Goal: Navigation & Orientation: Understand site structure

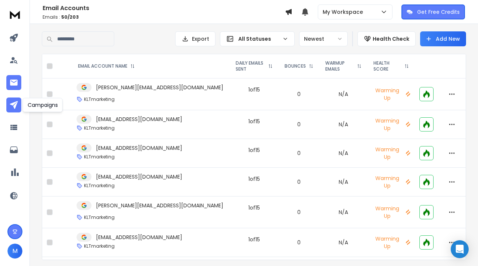
click at [15, 107] on icon at bounding box center [14, 105] width 8 height 8
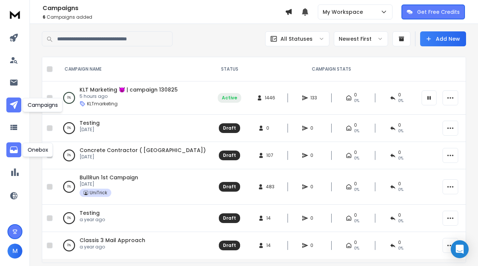
click at [10, 152] on icon at bounding box center [14, 149] width 8 height 7
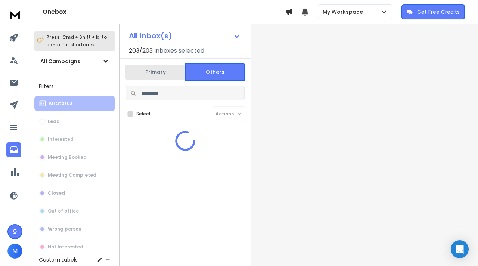
click at [218, 68] on button "Others" at bounding box center [215, 72] width 60 height 18
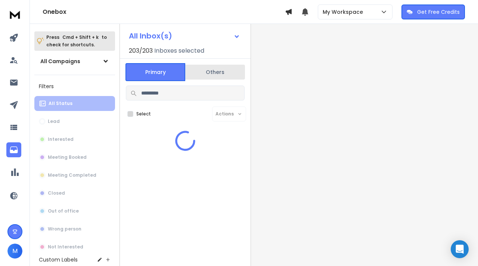
click at [155, 73] on button "Primary" at bounding box center [156, 72] width 60 height 18
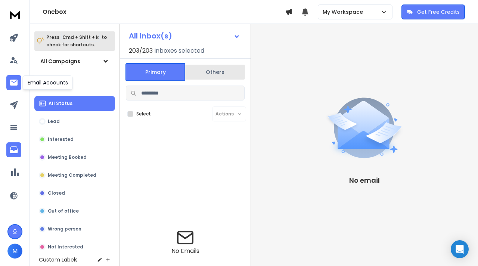
click at [14, 82] on icon at bounding box center [13, 82] width 9 height 9
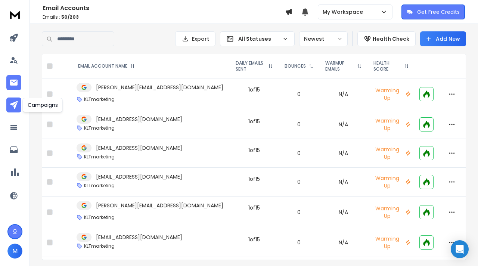
click at [15, 103] on icon at bounding box center [14, 105] width 8 height 8
